Goal: Task Accomplishment & Management: Manage account settings

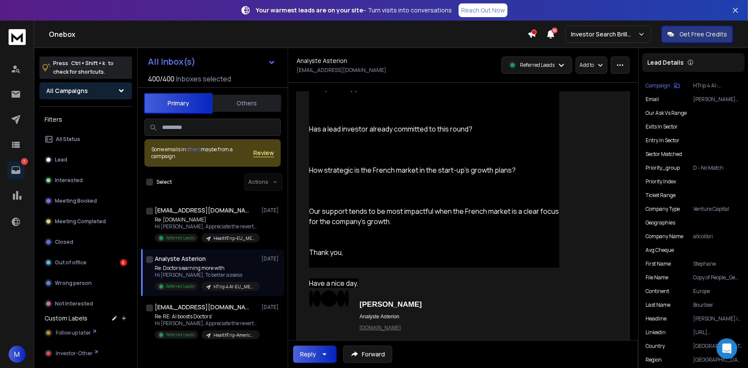
click at [104, 88] on button "All Campaigns" at bounding box center [85, 90] width 93 height 17
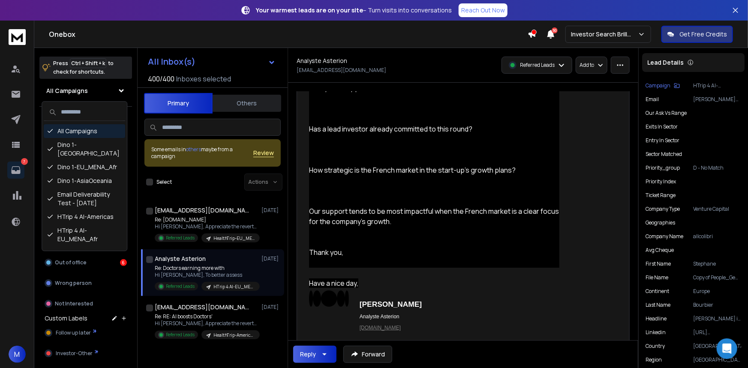
click at [75, 133] on div "All Campaigns" at bounding box center [84, 131] width 81 height 14
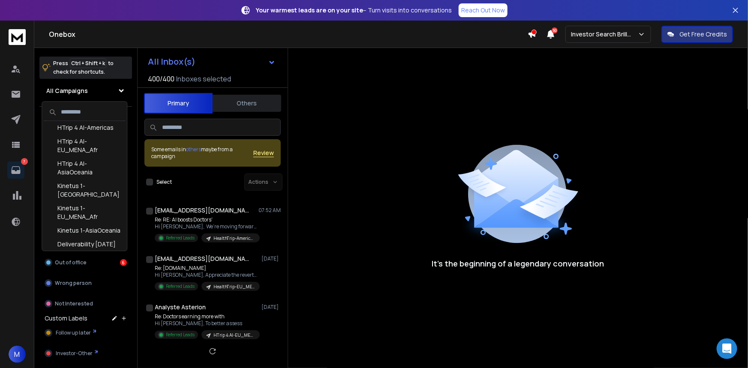
scroll to position [90, 0]
click at [79, 178] on div "Kinetus 1-[GEOGRAPHIC_DATA]" at bounding box center [84, 189] width 81 height 22
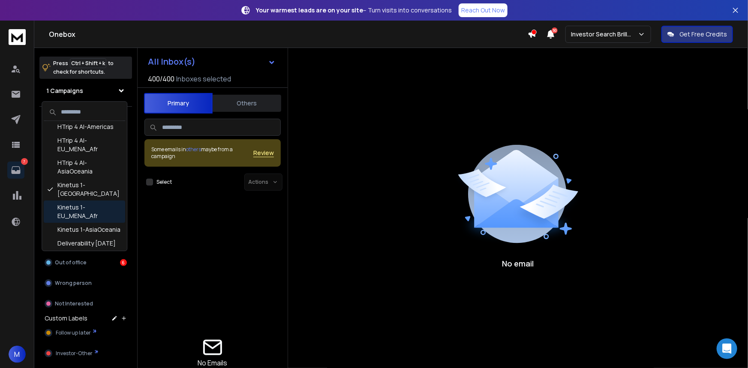
click at [78, 201] on div "Kinetus 1-EU_MENA_Afr" at bounding box center [84, 212] width 81 height 22
click at [93, 223] on div "Kinetus 1-AsiaOceania" at bounding box center [84, 230] width 81 height 14
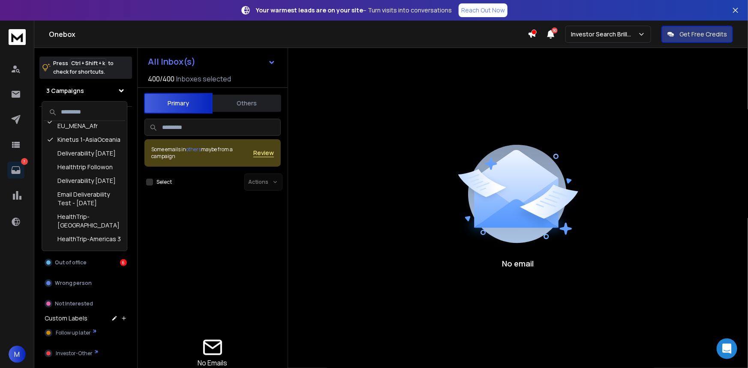
scroll to position [181, 0]
click at [229, 235] on div "No Emails" at bounding box center [212, 335] width 143 height 273
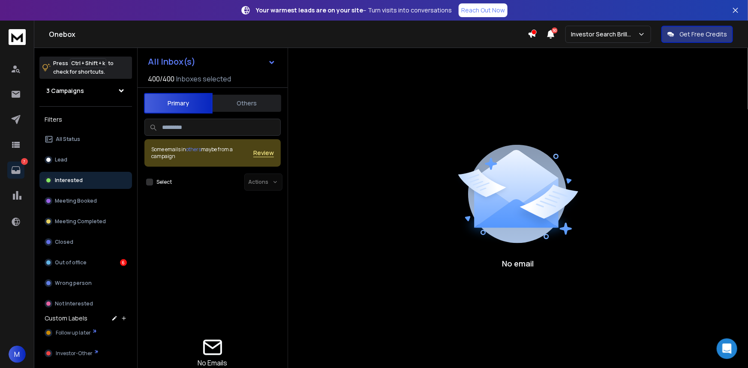
click at [87, 177] on button "Interested" at bounding box center [85, 180] width 93 height 17
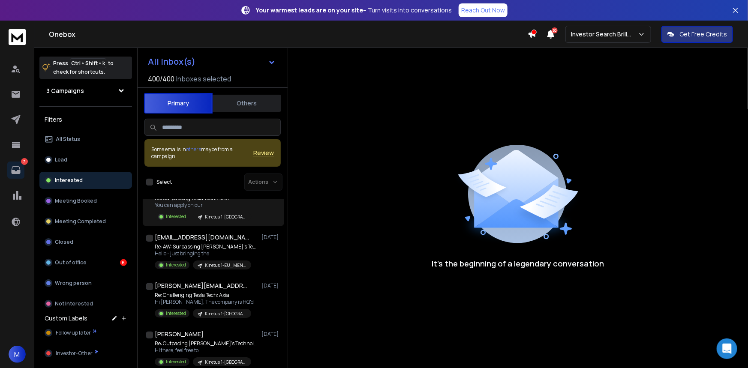
scroll to position [0, 0]
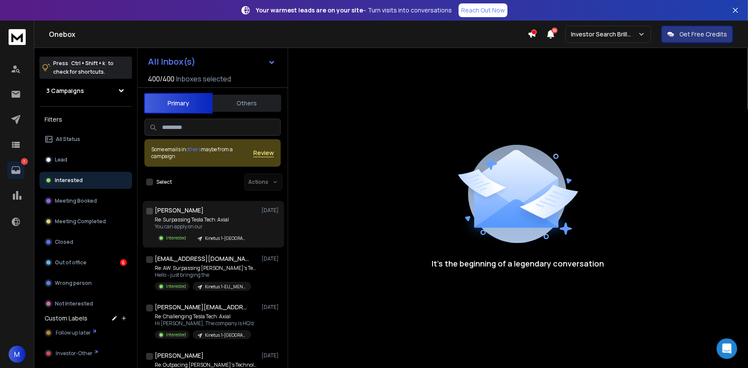
click at [219, 218] on p "Re: Surpassing Tesla Tech: Axial" at bounding box center [203, 219] width 96 height 7
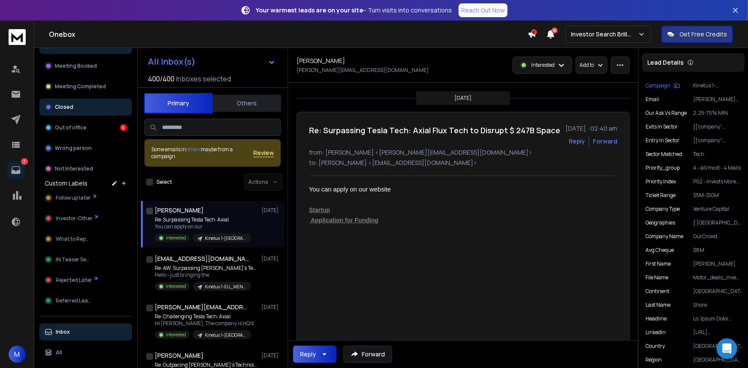
scroll to position [136, 0]
click at [78, 254] on button "IN Teaser Sent" at bounding box center [85, 258] width 93 height 17
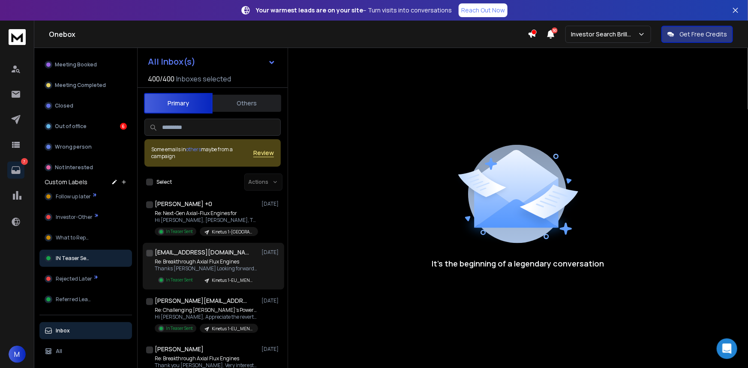
scroll to position [152, 0]
click at [231, 254] on h1 "[EMAIL_ADDRESS][DOMAIN_NAME]" at bounding box center [202, 252] width 94 height 9
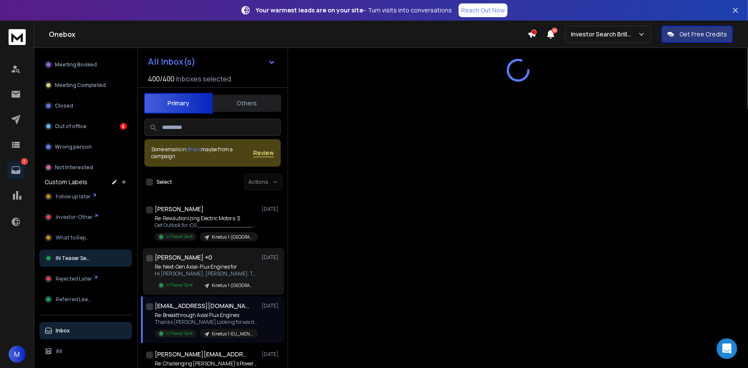
scroll to position [0, 0]
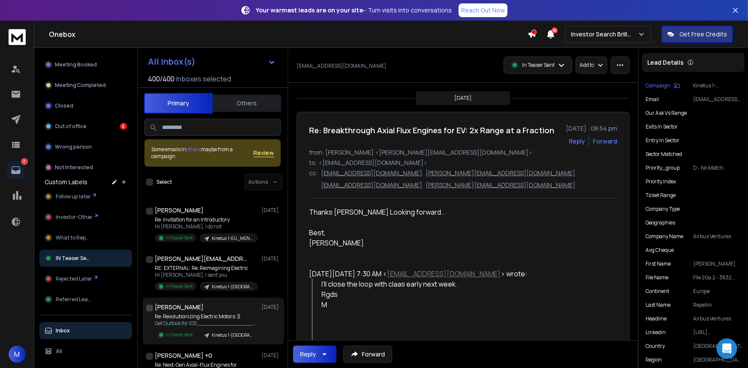
click at [243, 310] on div "[PERSON_NAME] [DATE]" at bounding box center [218, 307] width 126 height 9
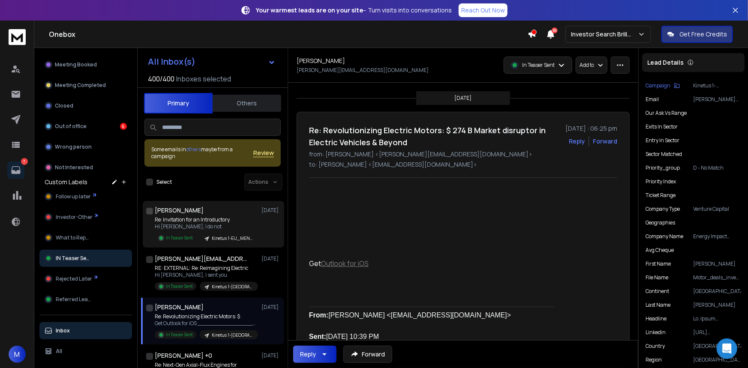
click at [218, 218] on p "Re: Invitation for an Introductory" at bounding box center [206, 219] width 103 height 7
